Goal: Navigation & Orientation: Find specific page/section

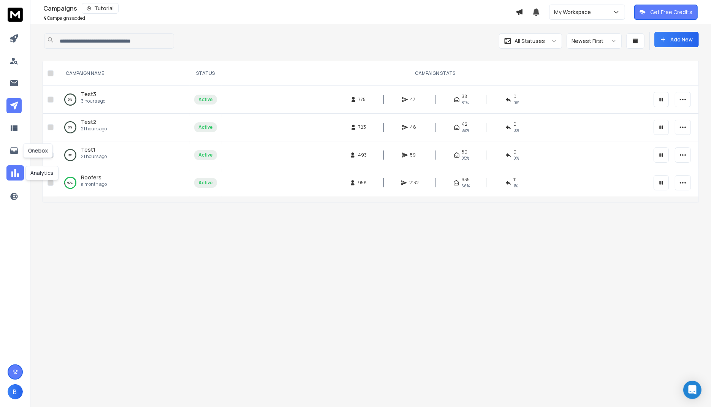
click at [12, 168] on icon at bounding box center [15, 172] width 11 height 11
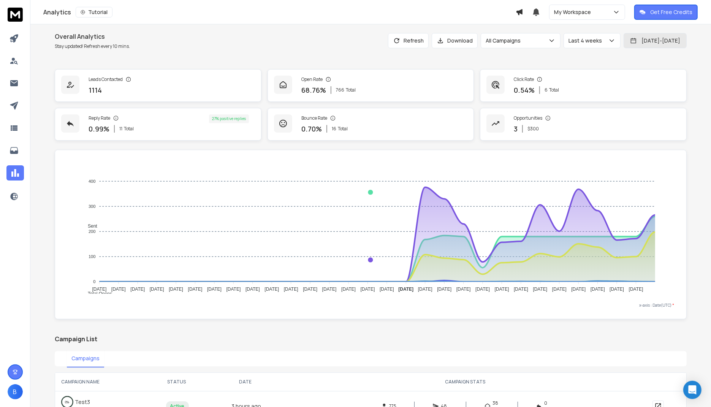
click at [645, 36] on button "[DATE] - [DATE]" at bounding box center [655, 40] width 63 height 15
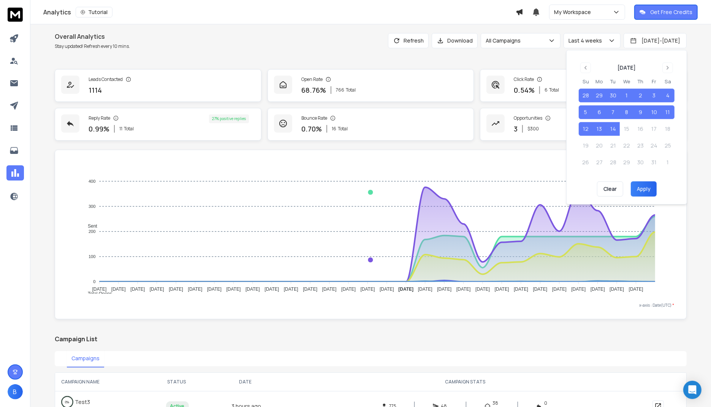
click at [611, 127] on button "14" at bounding box center [614, 129] width 14 height 14
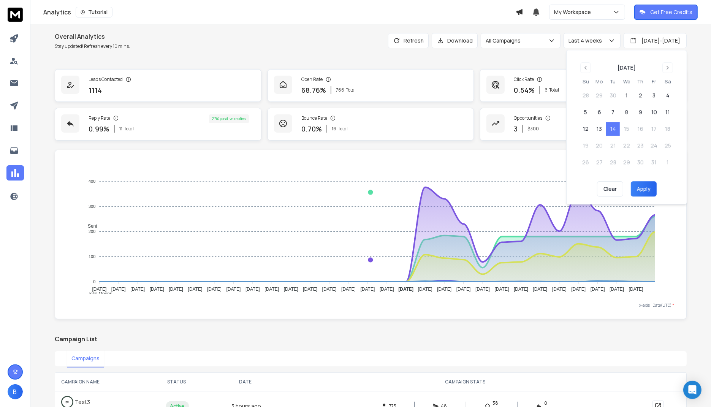
click at [611, 127] on button "14" at bounding box center [614, 129] width 14 height 14
click at [645, 187] on button "Apply" at bounding box center [644, 188] width 26 height 15
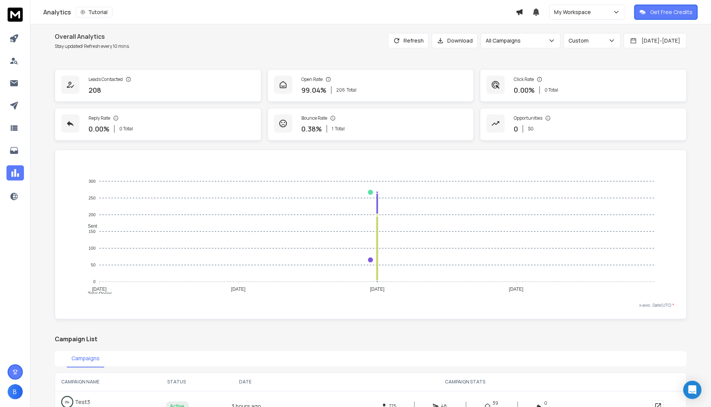
click at [16, 95] on div at bounding box center [14, 119] width 17 height 176
click at [15, 91] on link at bounding box center [13, 83] width 15 height 15
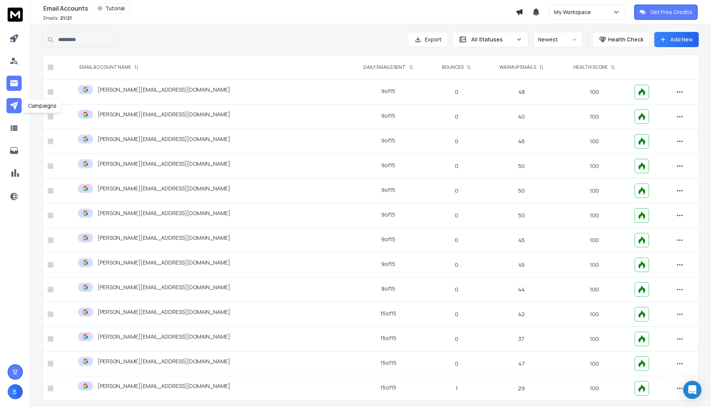
click at [7, 108] on link at bounding box center [13, 105] width 15 height 15
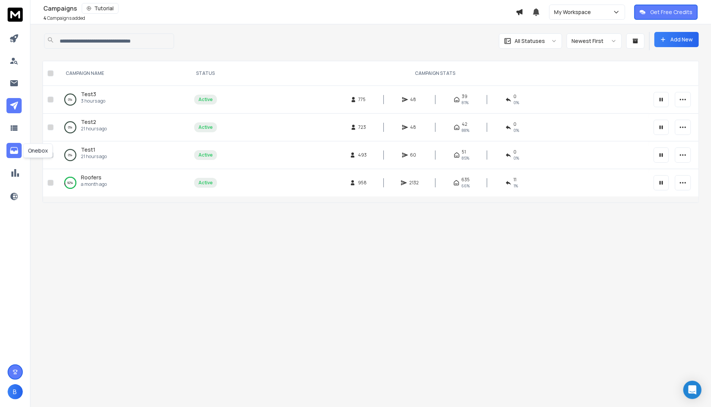
click at [11, 152] on icon at bounding box center [14, 150] width 8 height 7
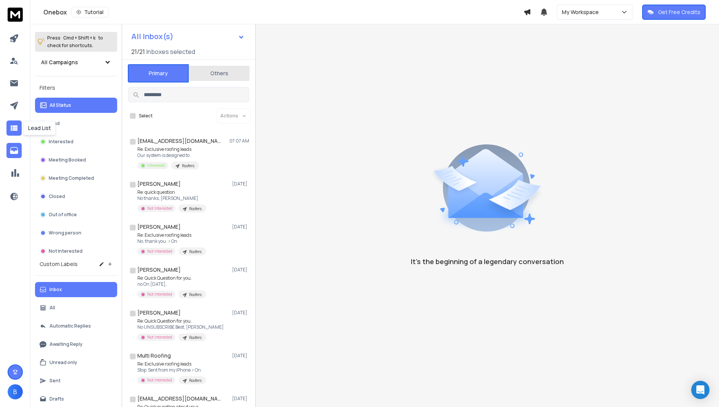
click at [12, 132] on icon at bounding box center [14, 128] width 9 height 9
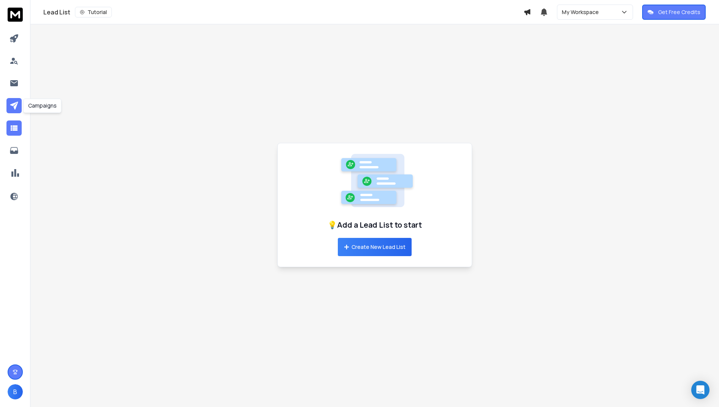
click at [10, 104] on icon at bounding box center [14, 105] width 9 height 9
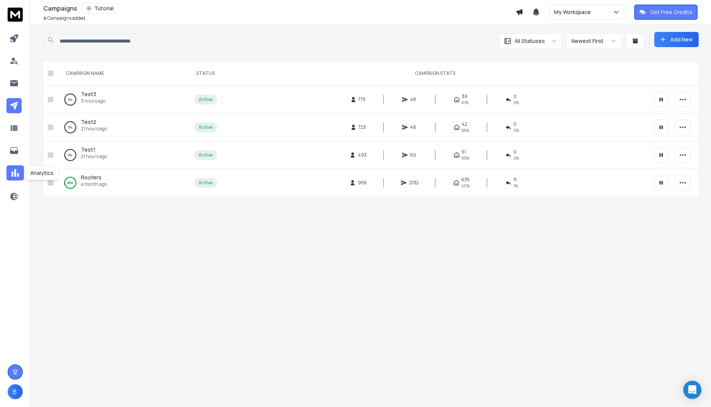
click at [12, 168] on icon at bounding box center [15, 172] width 11 height 11
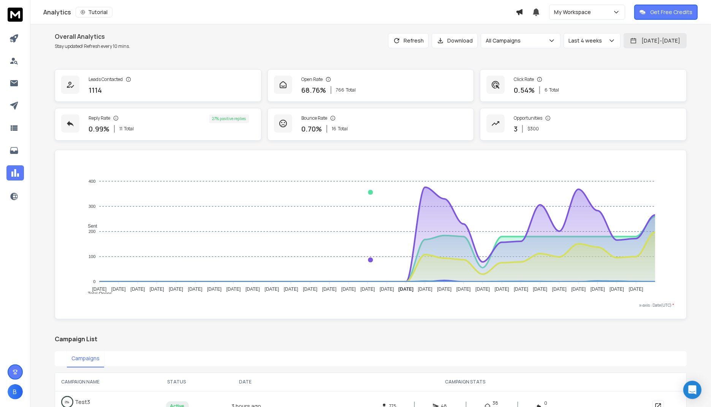
click at [676, 41] on button "[DATE] - [DATE]" at bounding box center [655, 40] width 63 height 15
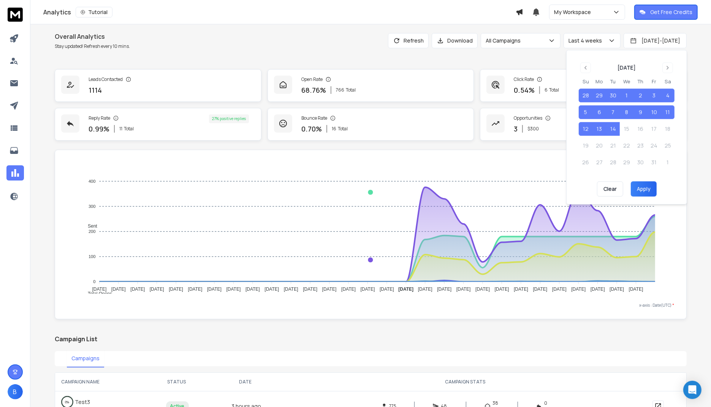
click at [610, 132] on button "14" at bounding box center [614, 129] width 14 height 14
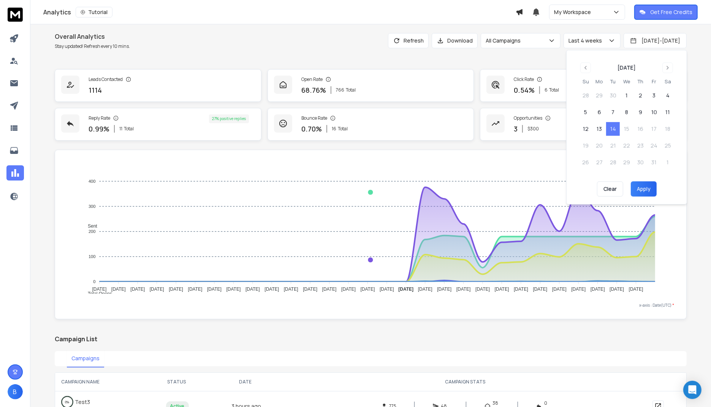
click at [644, 189] on button "Apply" at bounding box center [644, 188] width 26 height 15
